Goal: Information Seeking & Learning: Check status

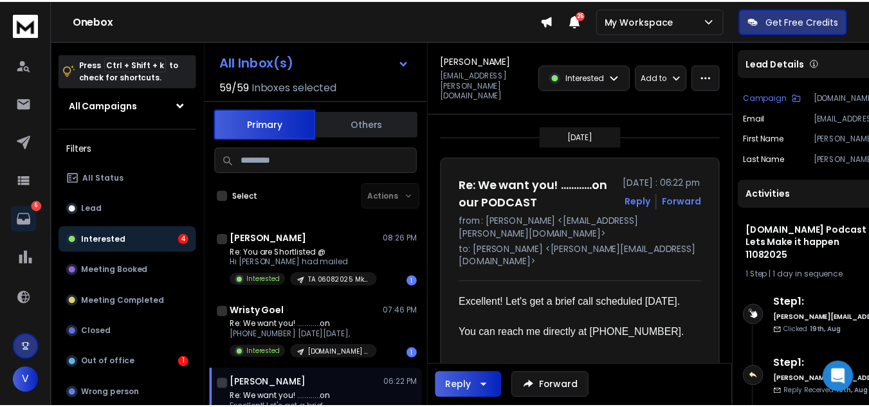
scroll to position [85, 0]
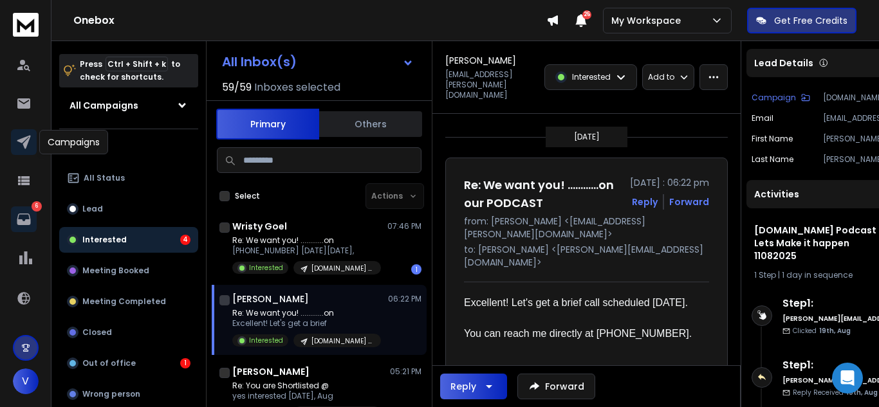
click at [23, 142] on icon at bounding box center [24, 142] width 14 height 14
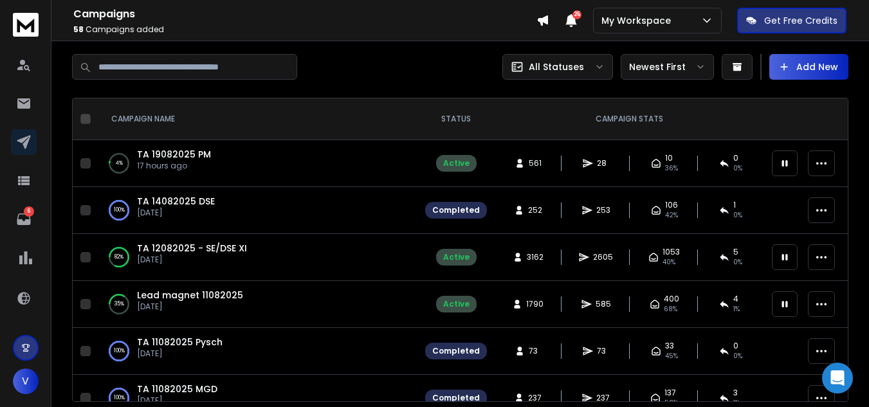
click at [202, 295] on span "Lead magnet 11082025" at bounding box center [190, 295] width 106 height 13
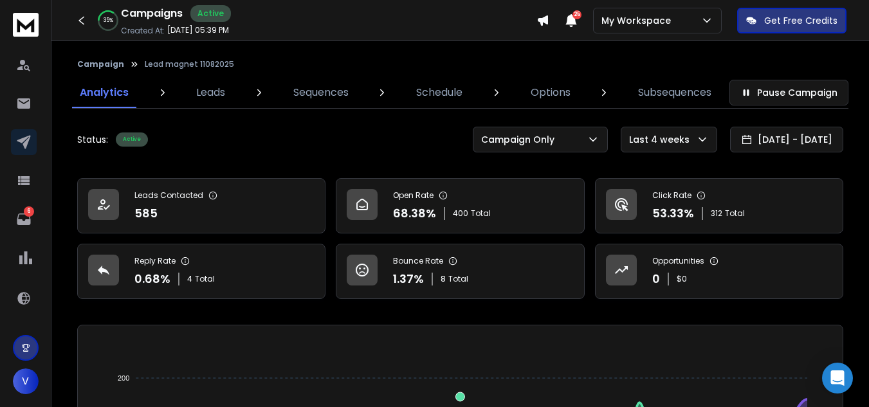
click at [89, 64] on button "Campaign" at bounding box center [100, 64] width 47 height 10
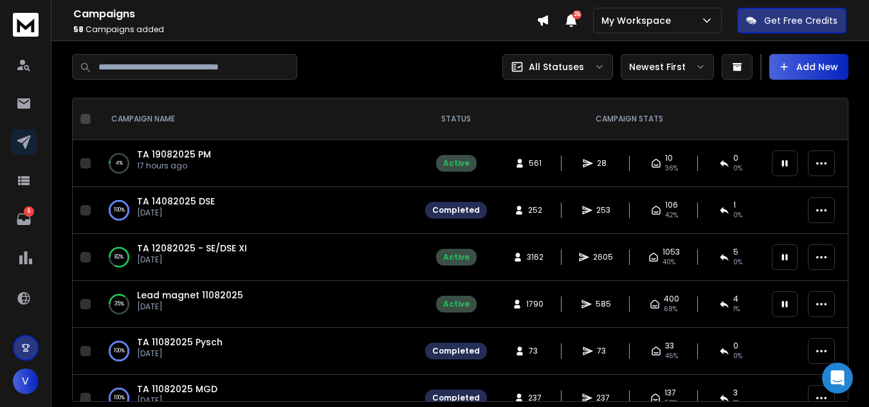
click at [160, 150] on span "TA 19082025 PM" at bounding box center [174, 154] width 74 height 13
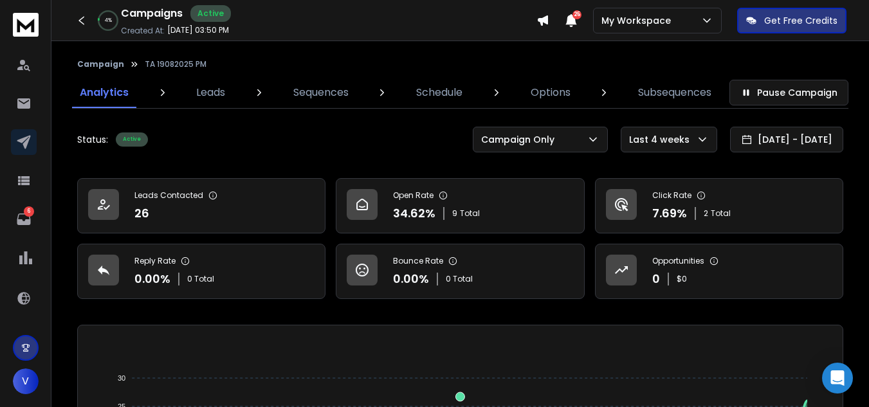
click at [100, 69] on button "Campaign" at bounding box center [100, 64] width 47 height 10
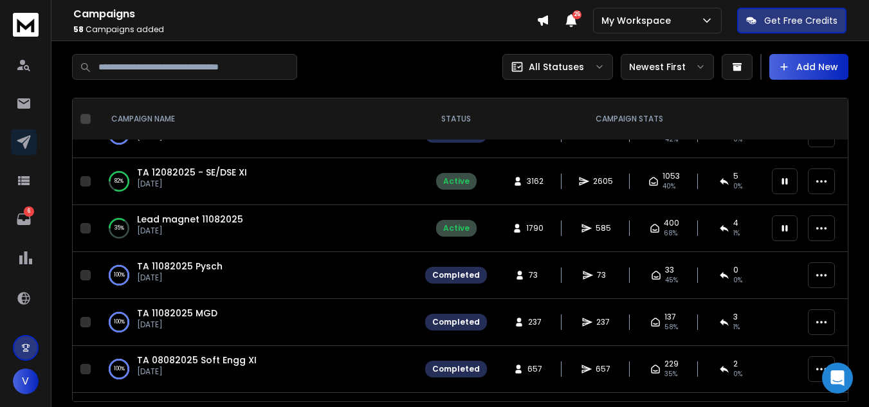
scroll to position [53, 0]
